Goal: Task Accomplishment & Management: Manage account settings

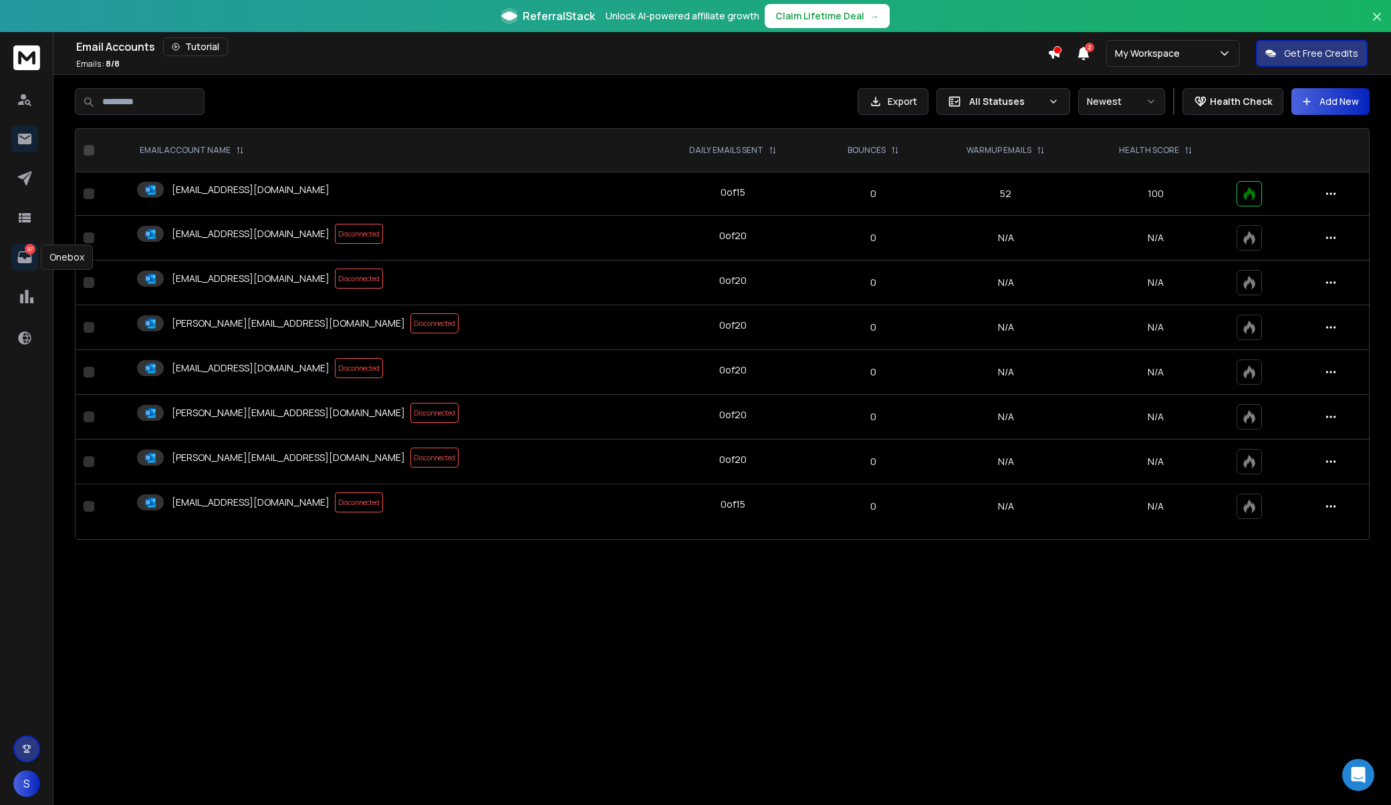
click at [14, 253] on link "97" at bounding box center [24, 257] width 27 height 27
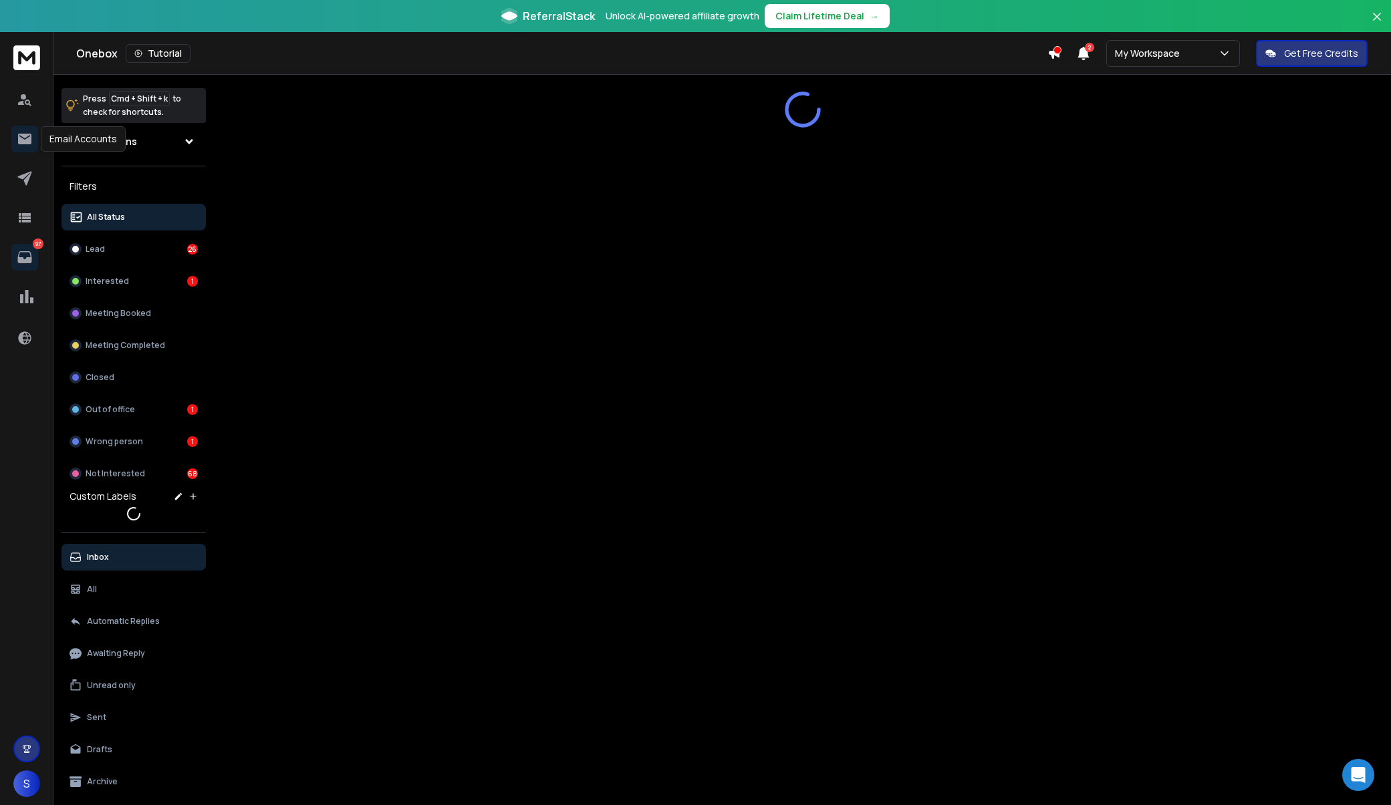
click at [27, 133] on icon at bounding box center [25, 139] width 16 height 16
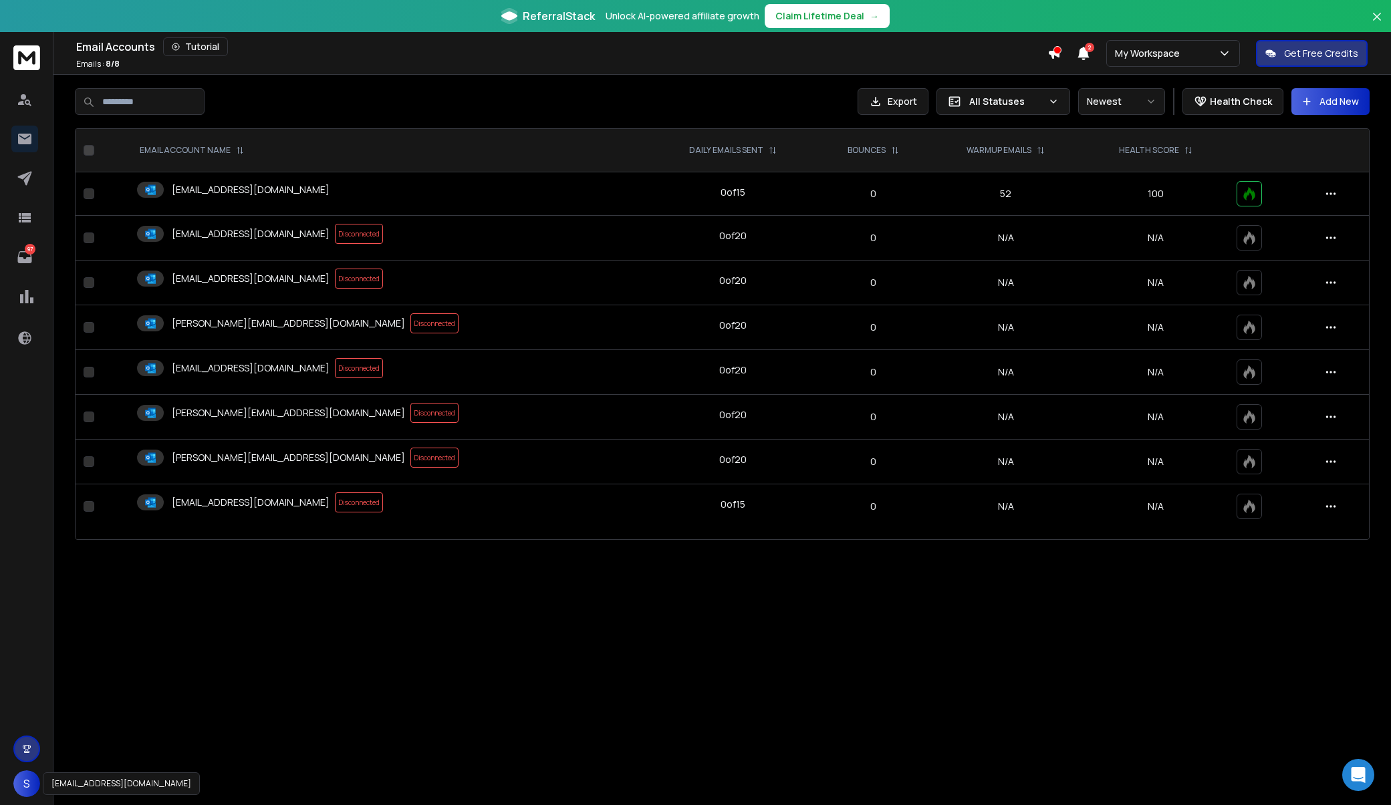
click at [21, 781] on span "S" at bounding box center [26, 784] width 27 height 27
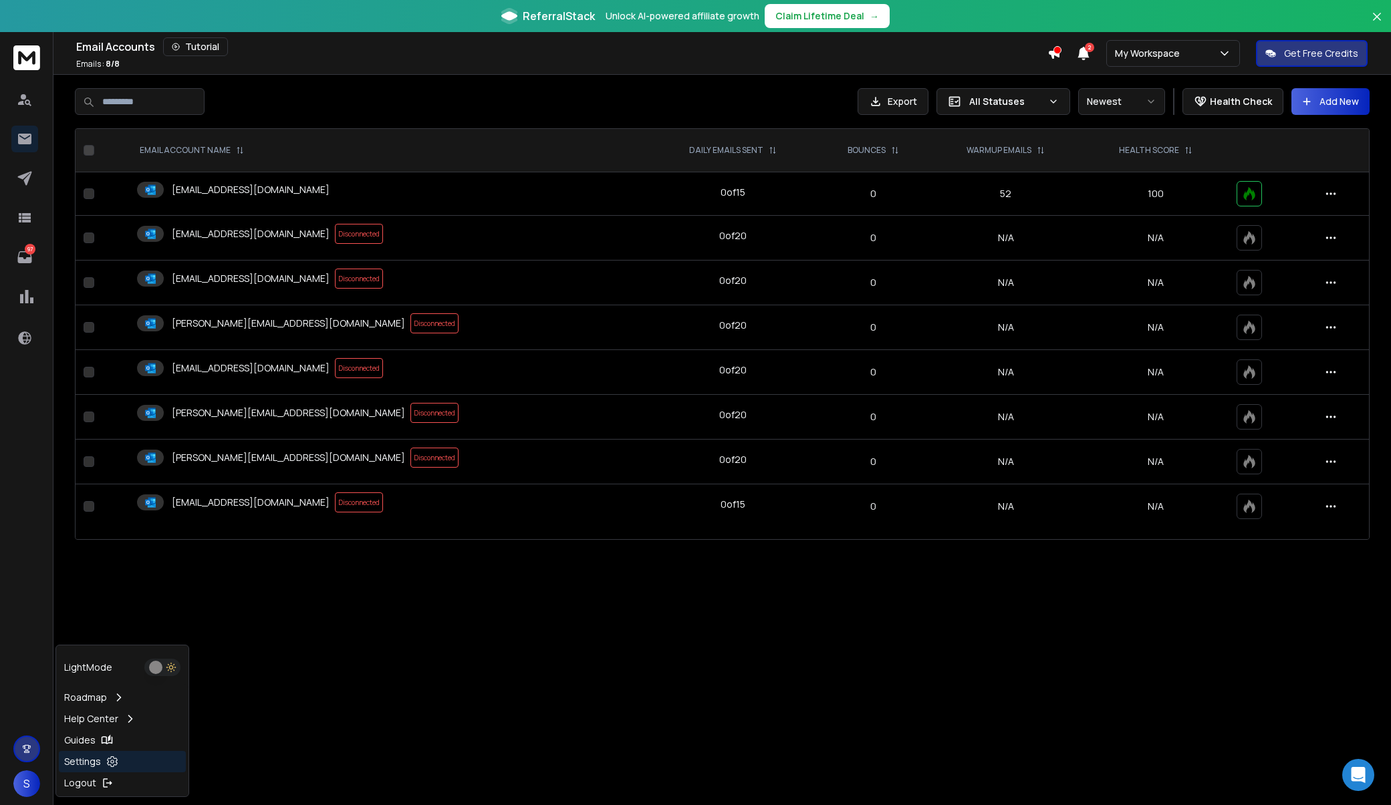
click at [137, 755] on div "Settings" at bounding box center [122, 761] width 127 height 21
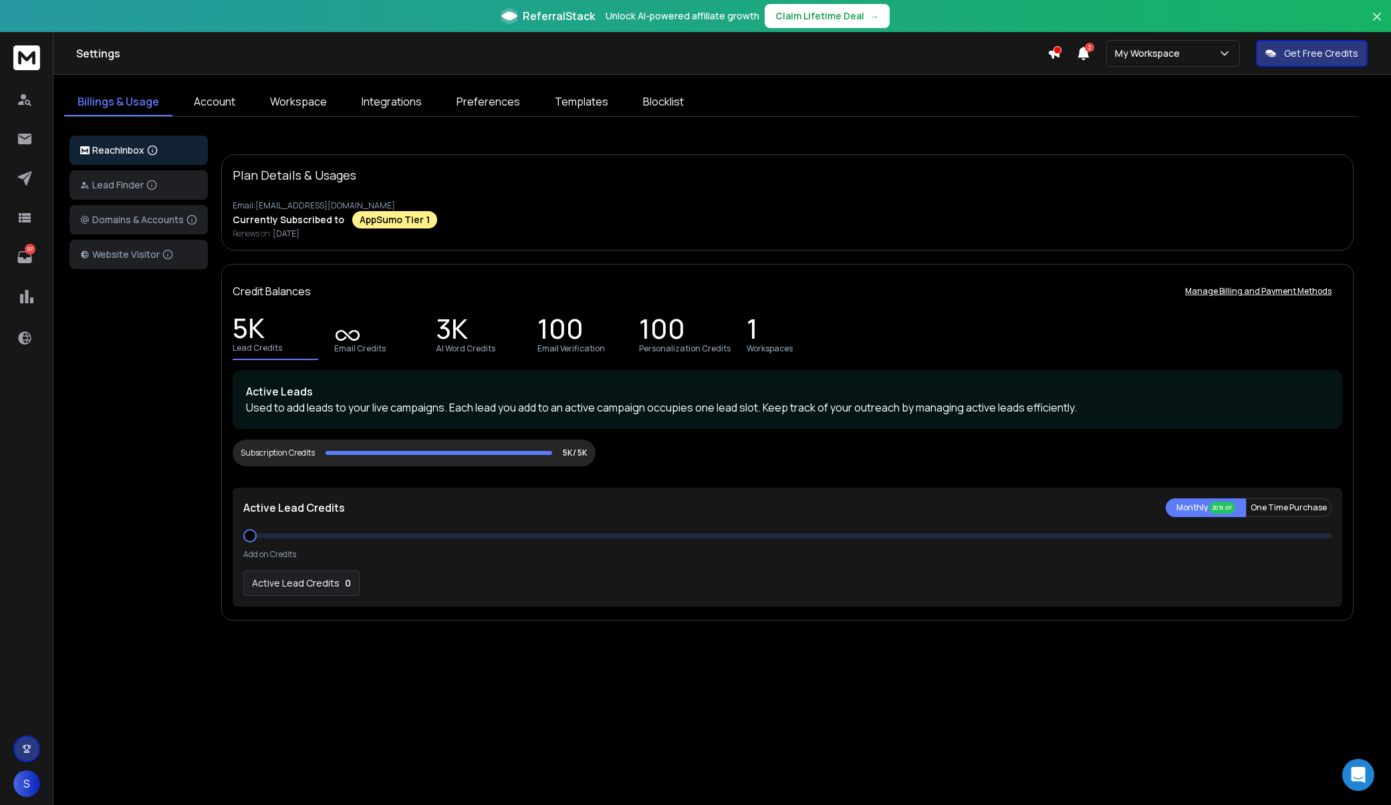
click at [216, 121] on div "[PERSON_NAME] & Usage Account Workspace Integrations Preferences Templates Bloc…" at bounding box center [711, 445] width 1295 height 714
click at [221, 98] on link "Account" at bounding box center [214, 102] width 68 height 28
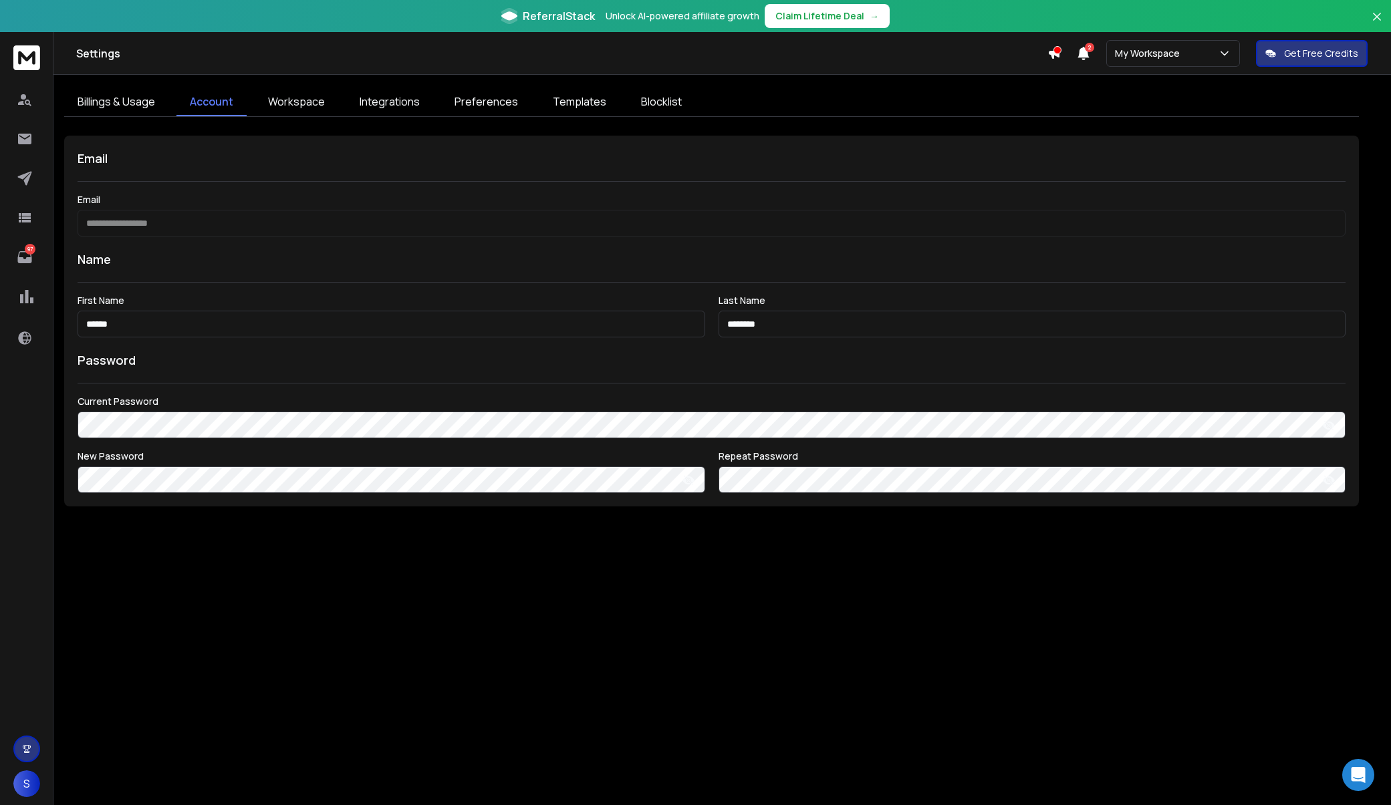
click at [289, 107] on link "Workspace" at bounding box center [297, 102] width 84 height 28
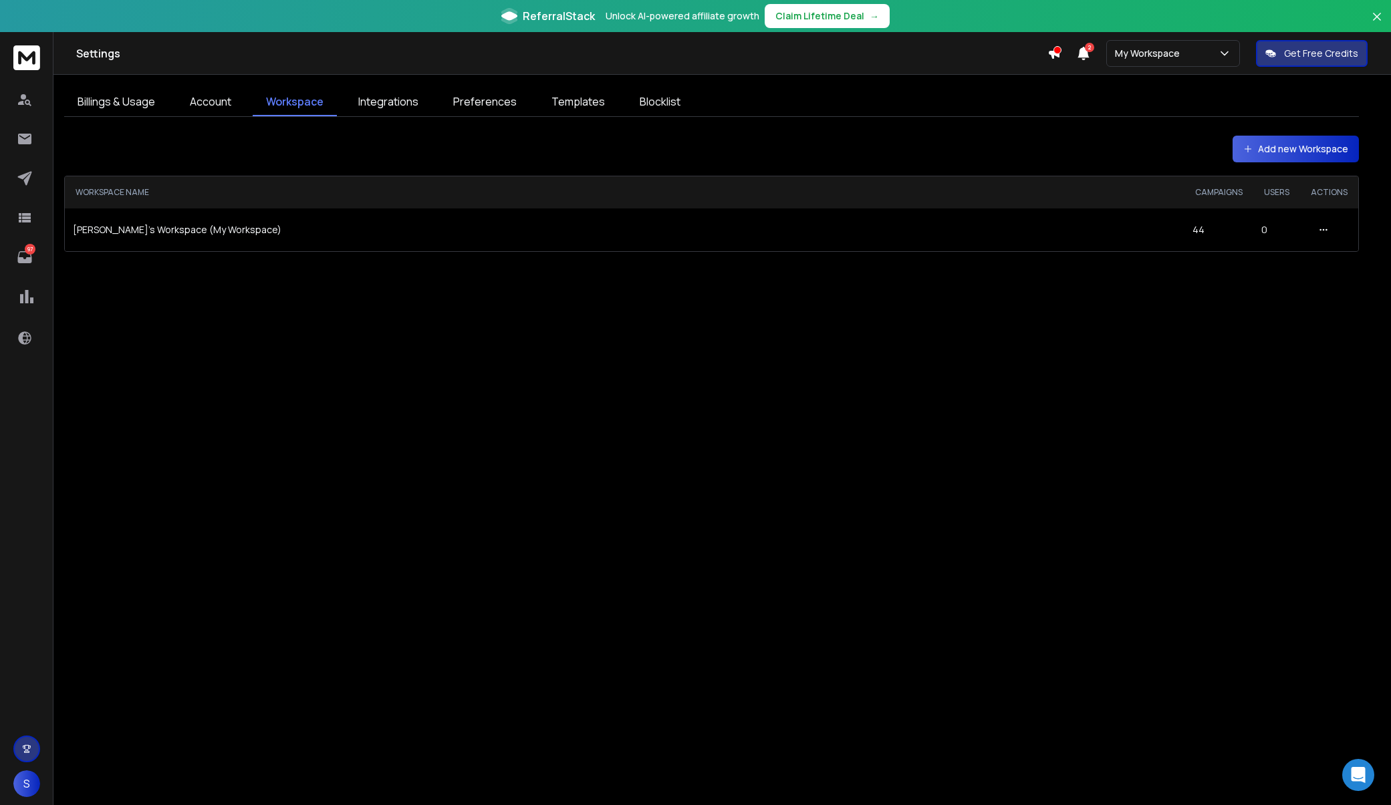
drag, startPoint x: 109, startPoint y: 106, endPoint x: 41, endPoint y: 119, distance: 69.5
click at [109, 106] on link "Billings & Usage" at bounding box center [116, 102] width 104 height 28
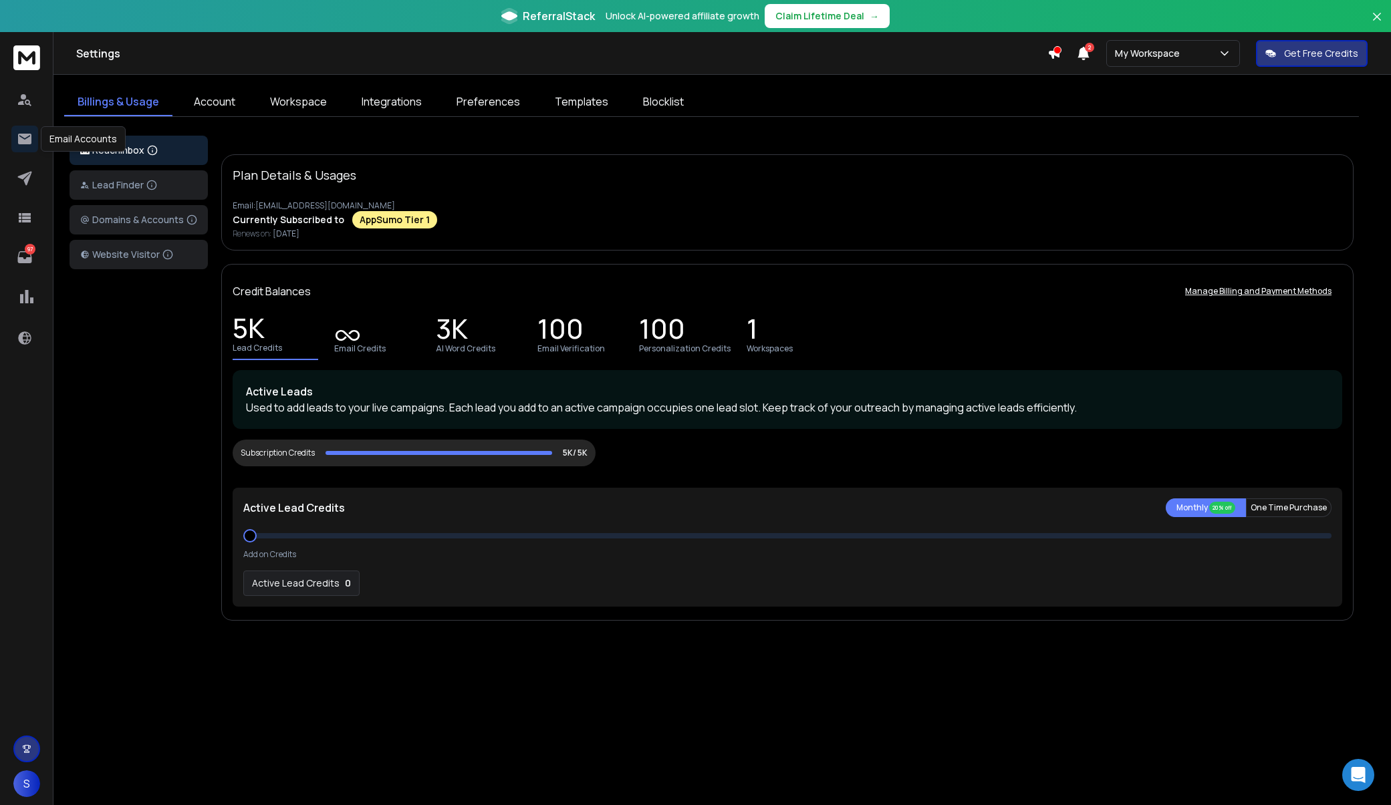
click at [21, 142] on icon at bounding box center [24, 139] width 13 height 11
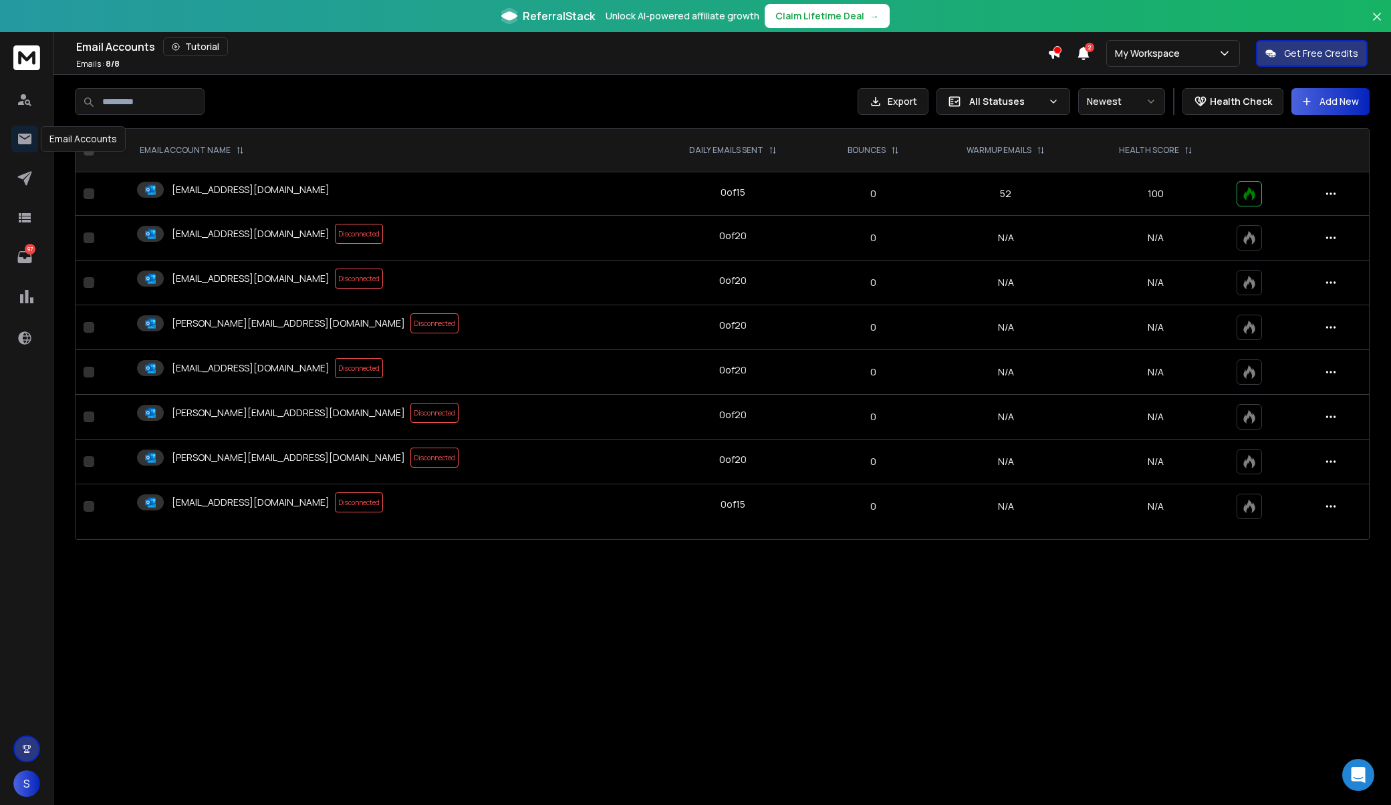
click at [1326, 96] on button "Add New" at bounding box center [1330, 101] width 78 height 27
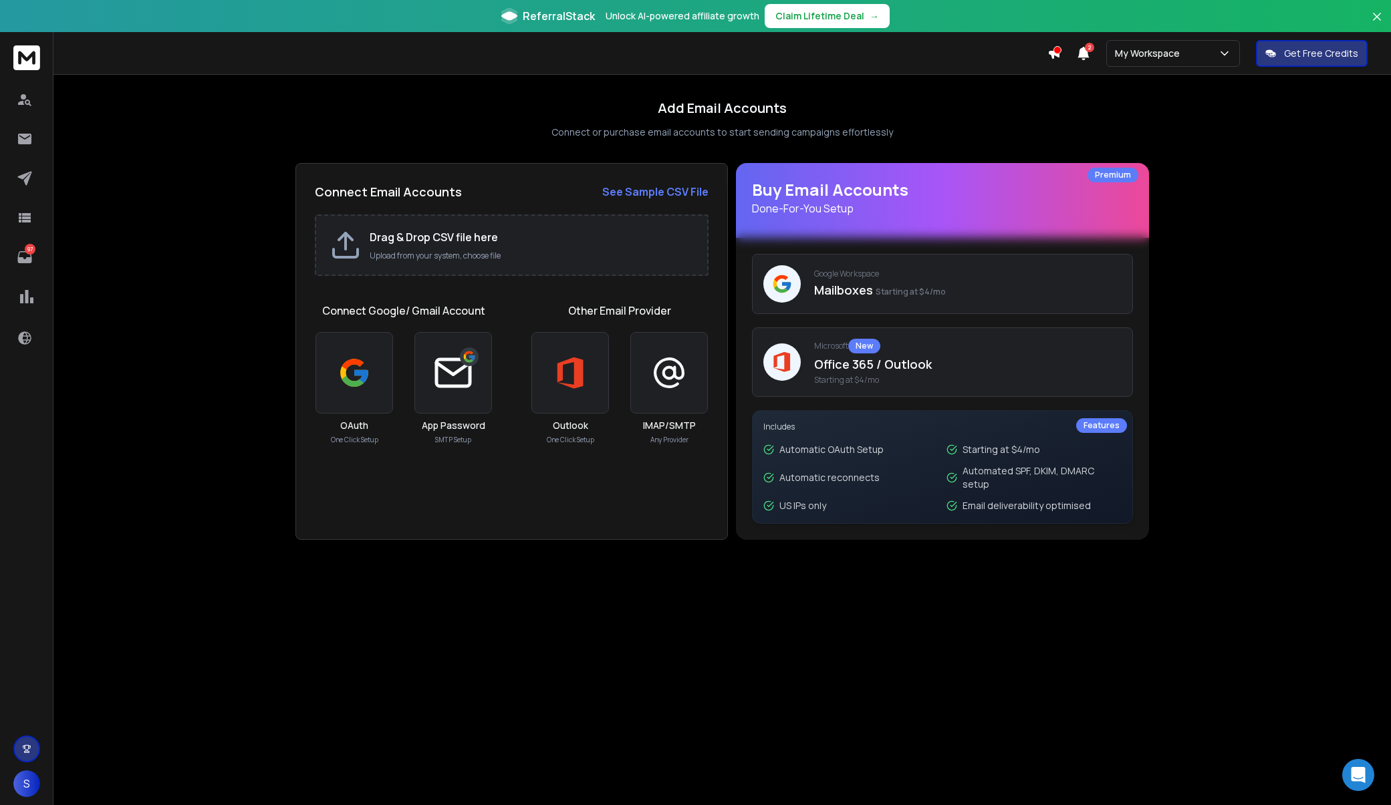
click at [571, 366] on icon at bounding box center [570, 373] width 31 height 31
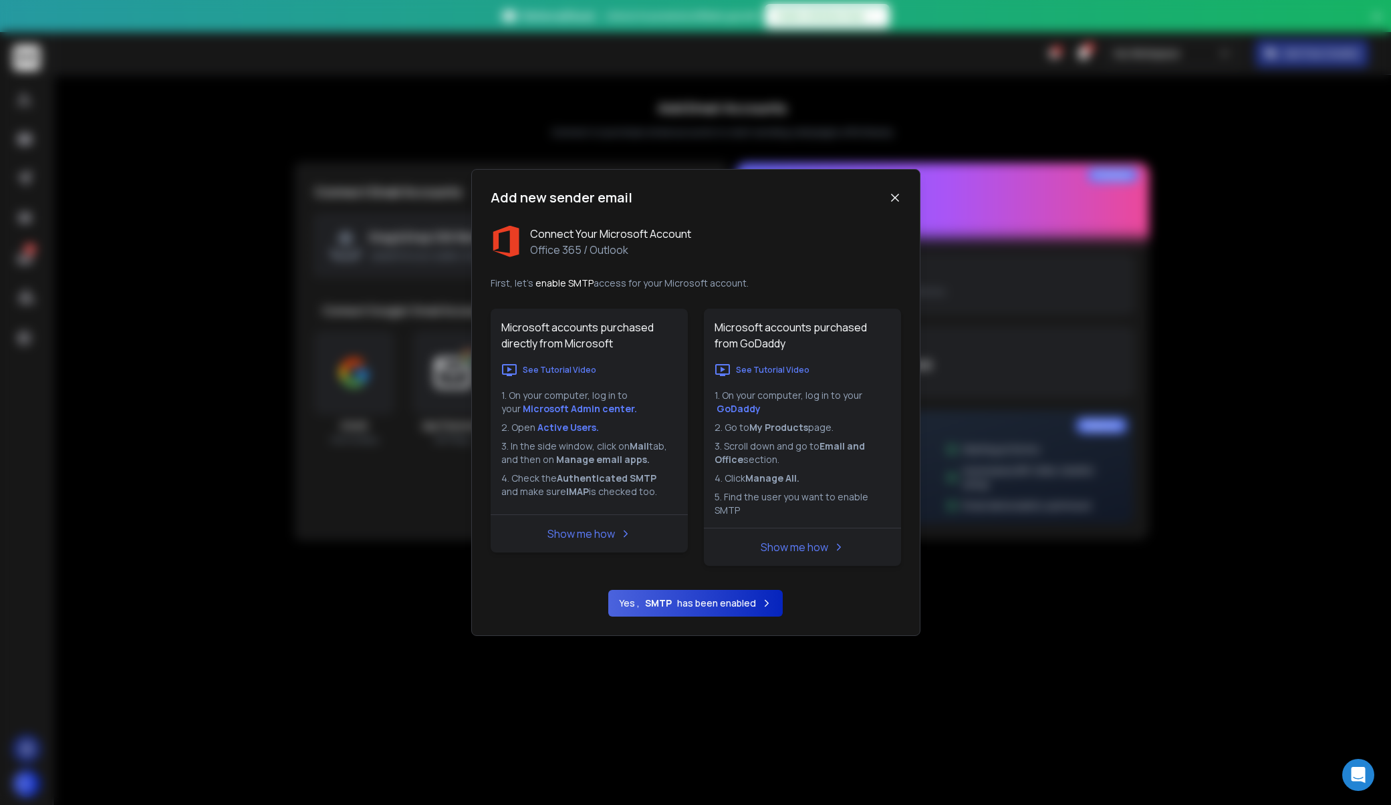
click at [707, 590] on button "Yes , SMTP has been enabled" at bounding box center [695, 603] width 174 height 27
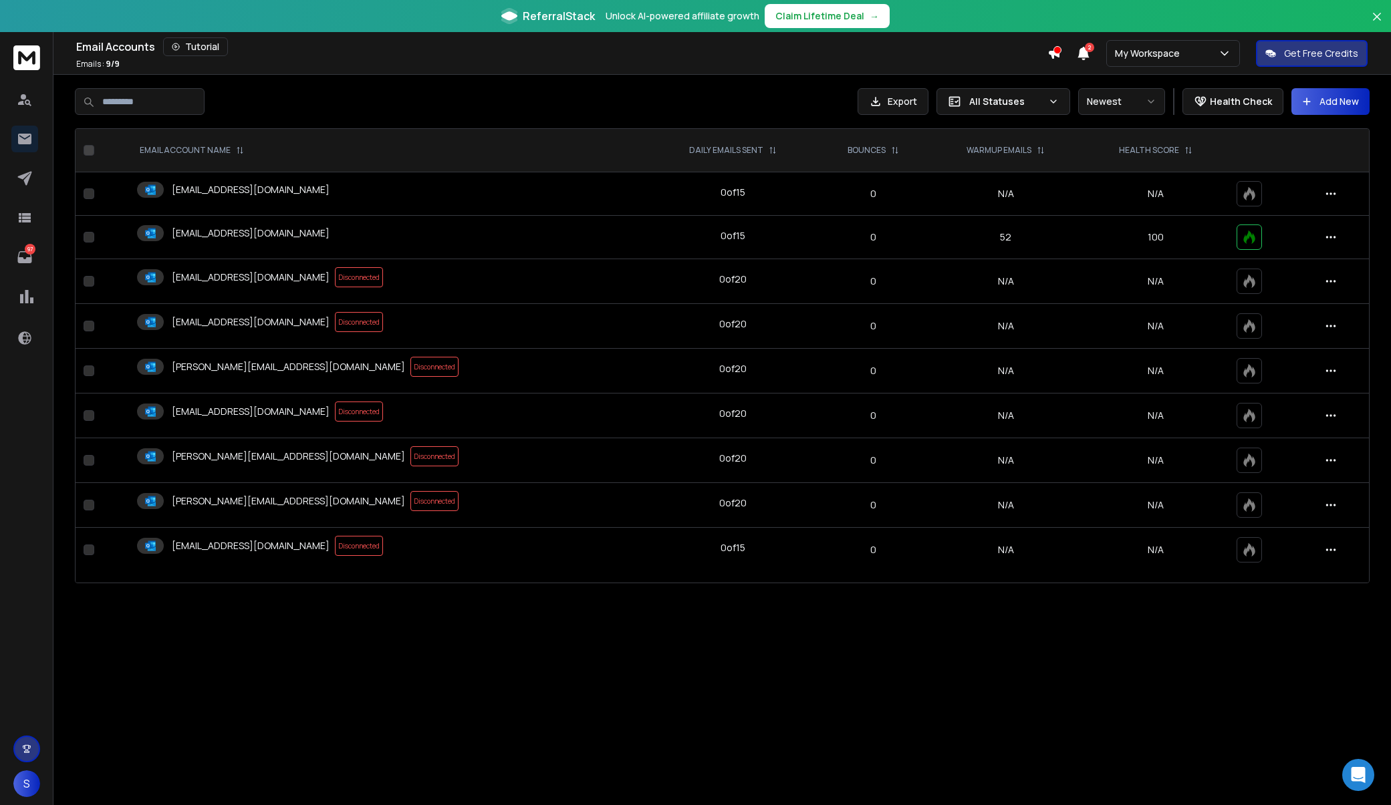
click at [1242, 189] on icon at bounding box center [1248, 193] width 13 height 13
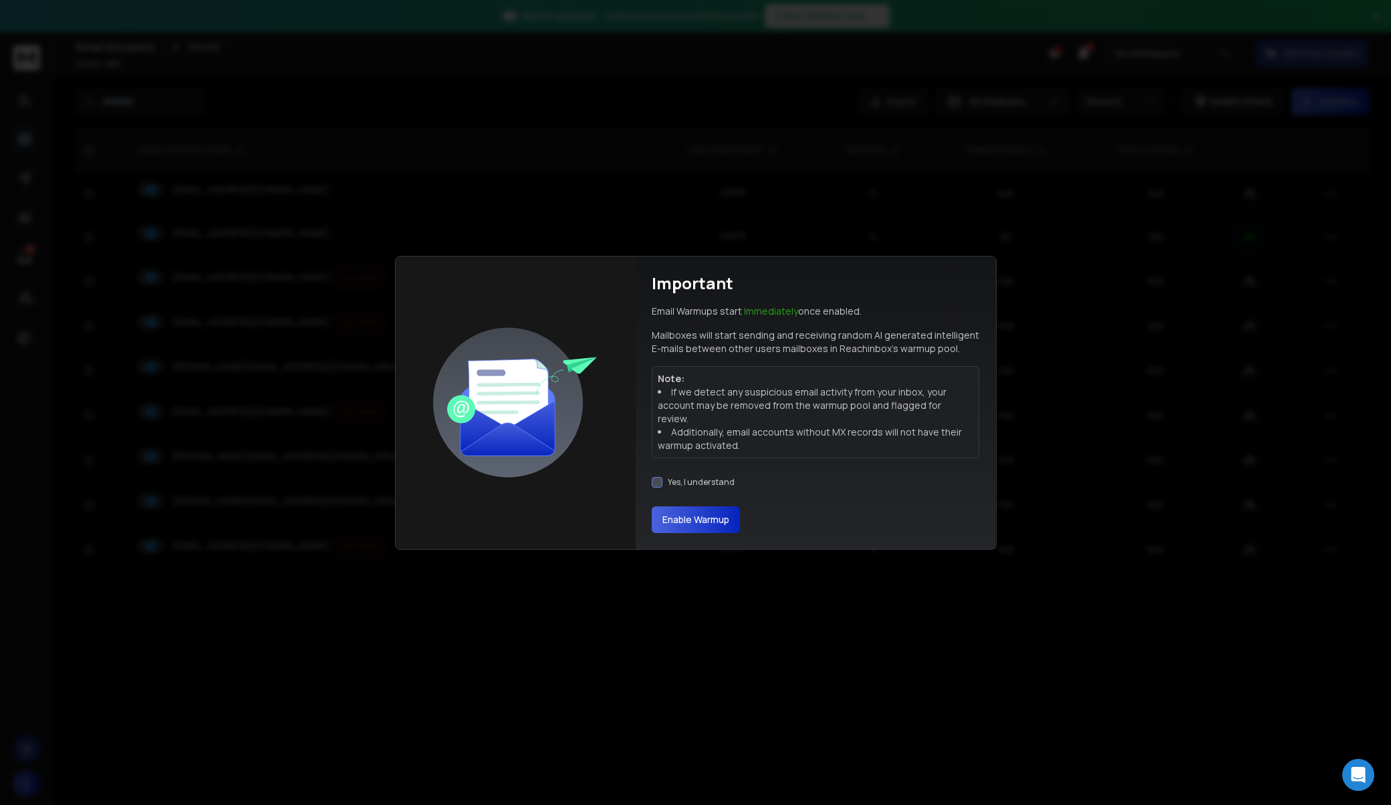
click at [720, 477] on label "Yes, I understand" at bounding box center [701, 482] width 67 height 11
click at [657, 477] on button "Yes, I understand" at bounding box center [657, 482] width 11 height 11
click at [674, 517] on button "Enable Warmup" at bounding box center [696, 520] width 88 height 27
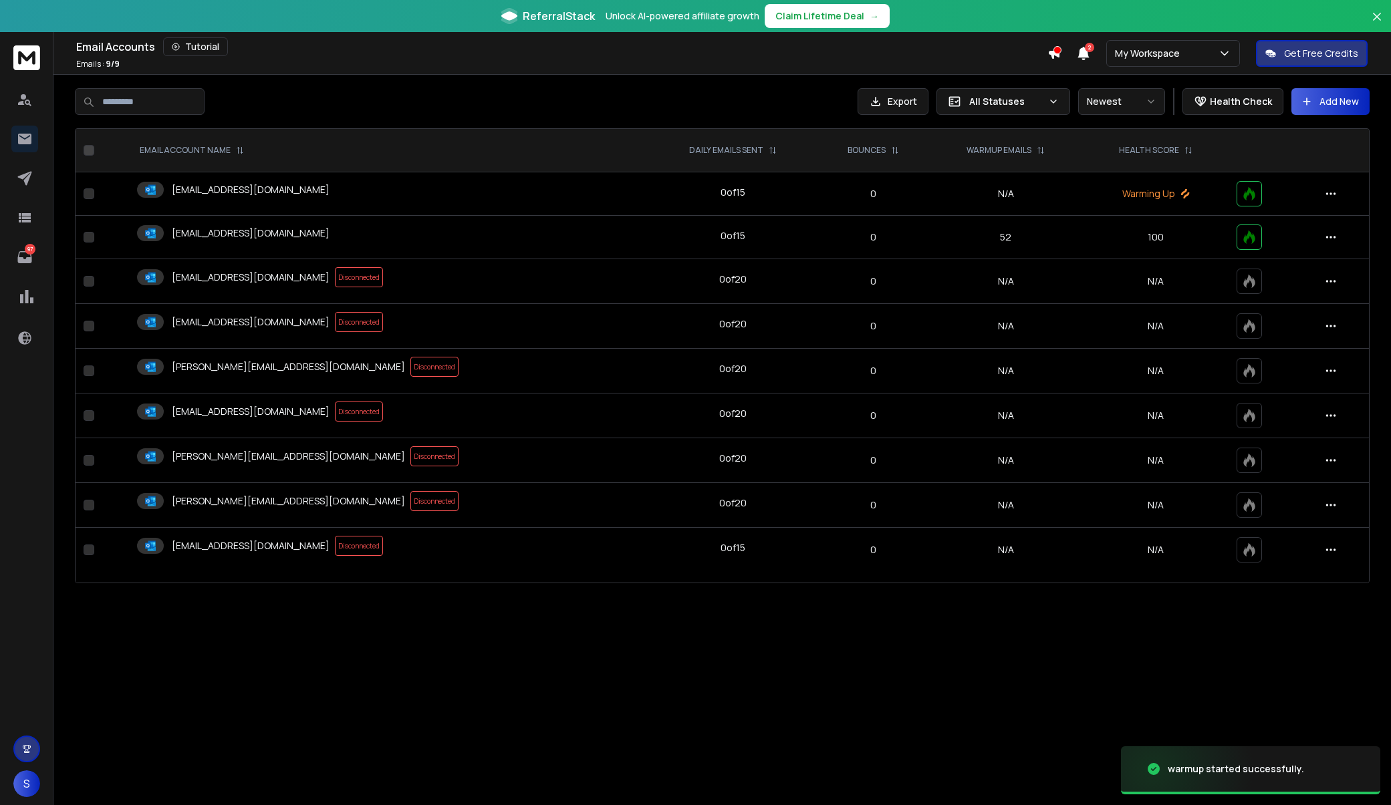
click at [1347, 106] on button "Add New" at bounding box center [1330, 101] width 78 height 27
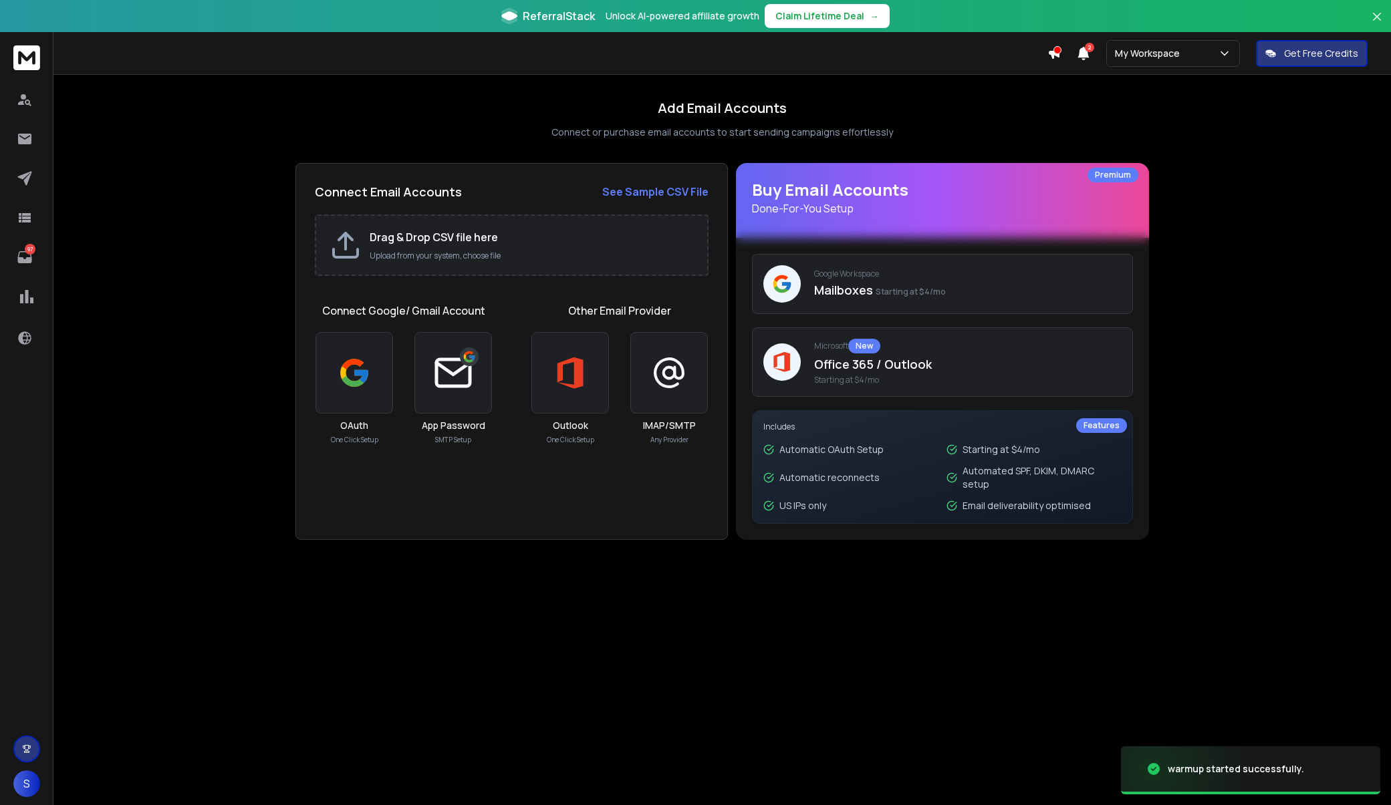
click at [553, 360] on div at bounding box center [570, 373] width 78 height 82
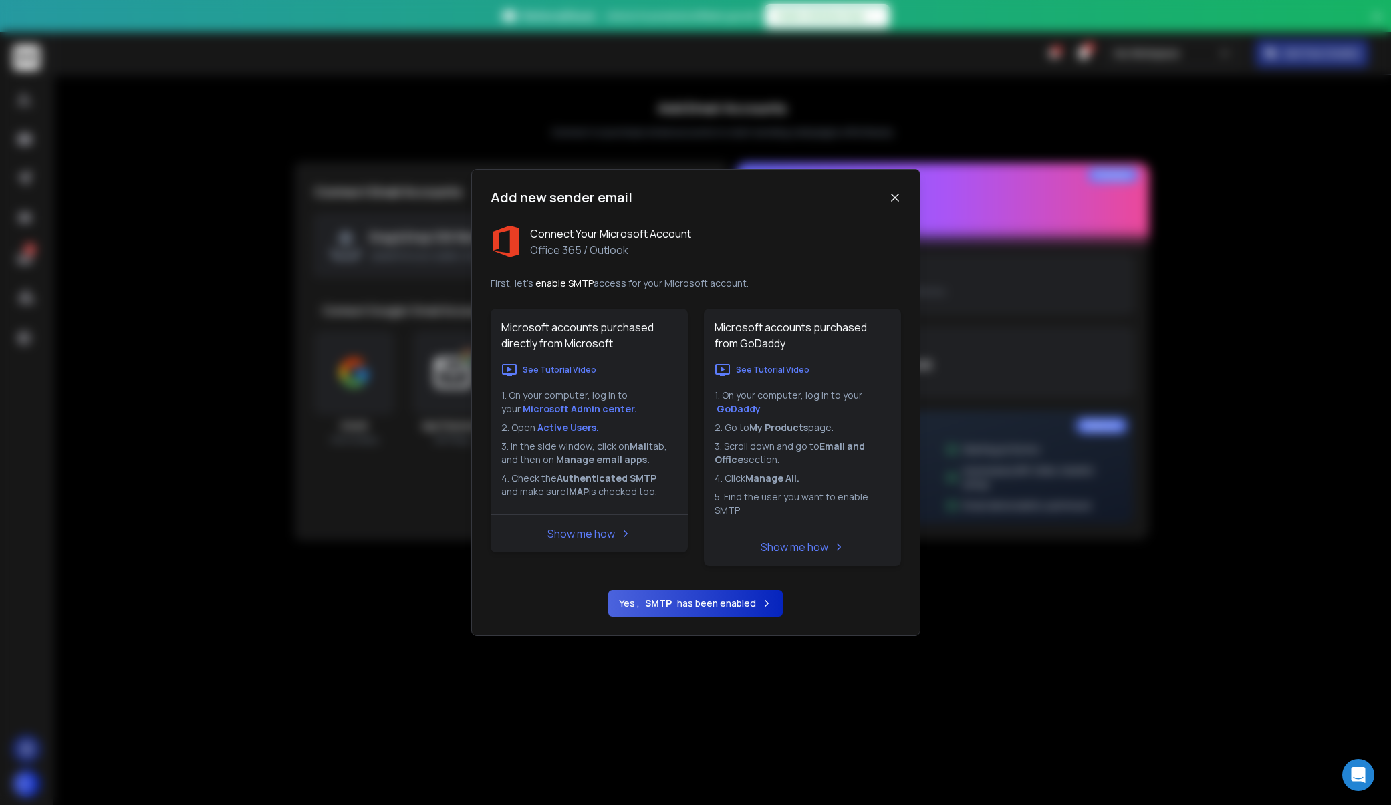
click at [706, 590] on button "Yes , SMTP has been enabled" at bounding box center [695, 603] width 174 height 27
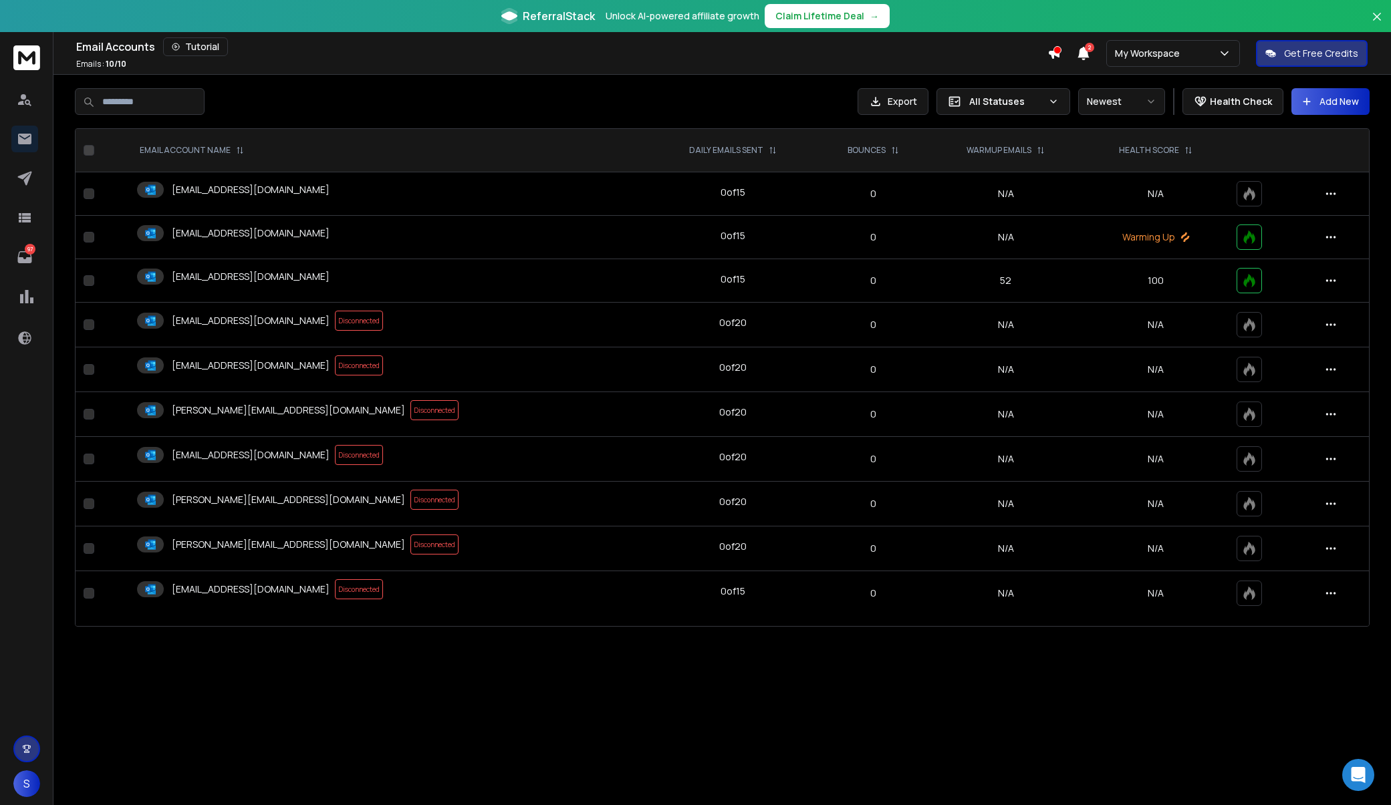
click at [1236, 190] on div at bounding box center [1248, 193] width 25 height 25
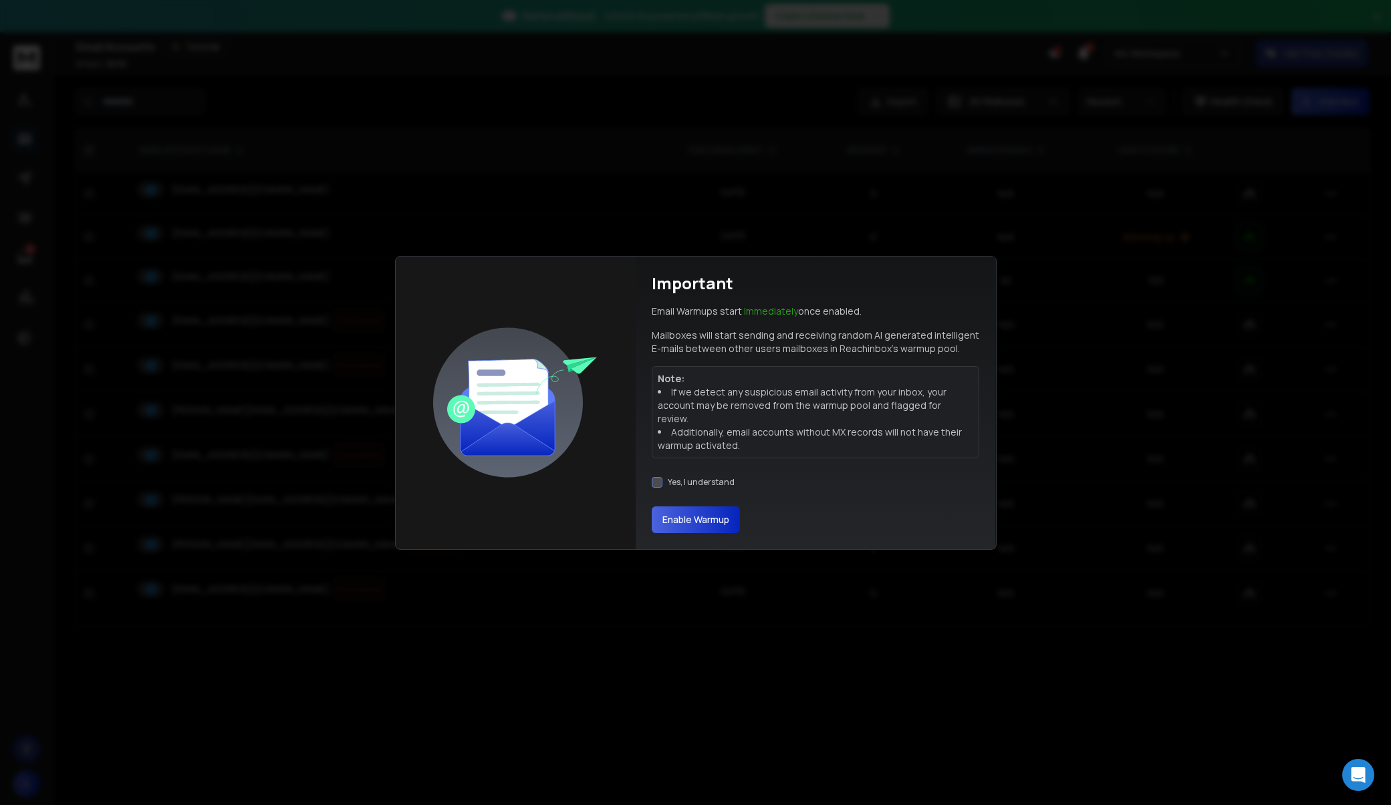
click at [684, 477] on label "Yes, I understand" at bounding box center [701, 482] width 67 height 11
click at [654, 477] on button "Yes, I understand" at bounding box center [657, 482] width 11 height 11
click at [680, 526] on div "Important Email Warmups start Immediately once enabled. Mailboxes will start se…" at bounding box center [816, 403] width 360 height 293
click at [679, 513] on button "Enable Warmup" at bounding box center [696, 520] width 88 height 27
